Goal: Task Accomplishment & Management: Manage account settings

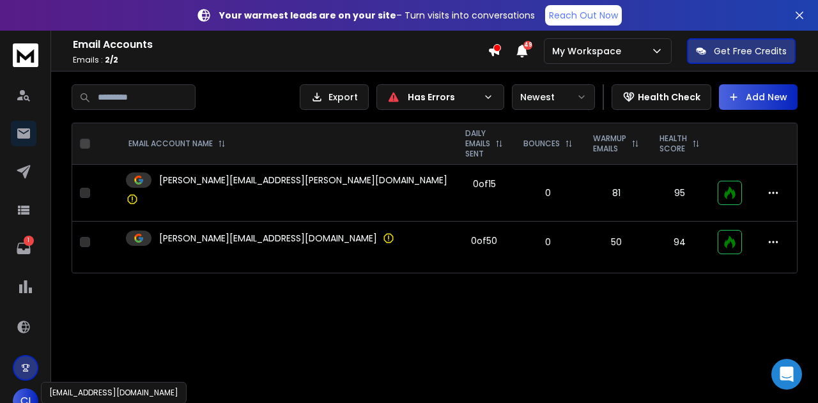
click at [24, 397] on span "CI" at bounding box center [26, 402] width 26 height 26
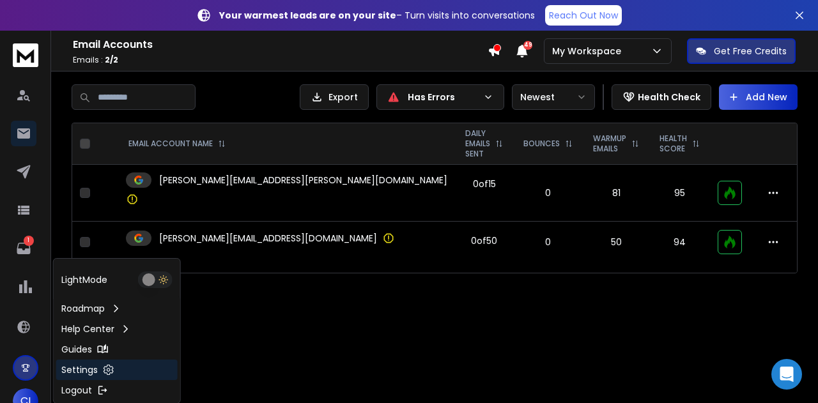
click at [91, 370] on p "Settings" at bounding box center [79, 370] width 36 height 13
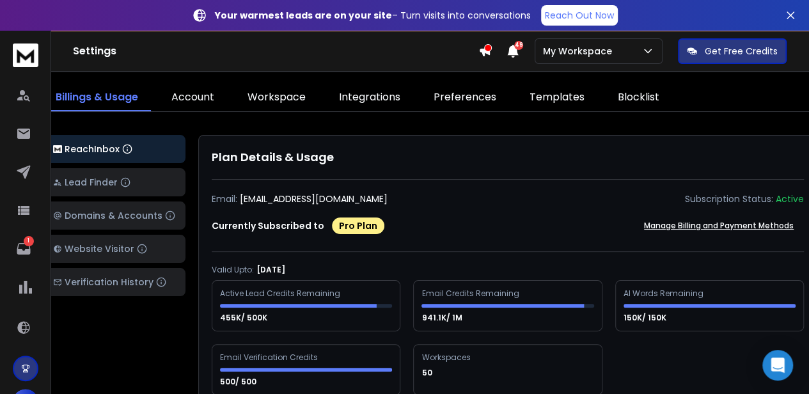
click at [704, 224] on p "Manage Billing and Payment Methods" at bounding box center [719, 226] width 150 height 10
